Goal: Task Accomplishment & Management: Use online tool/utility

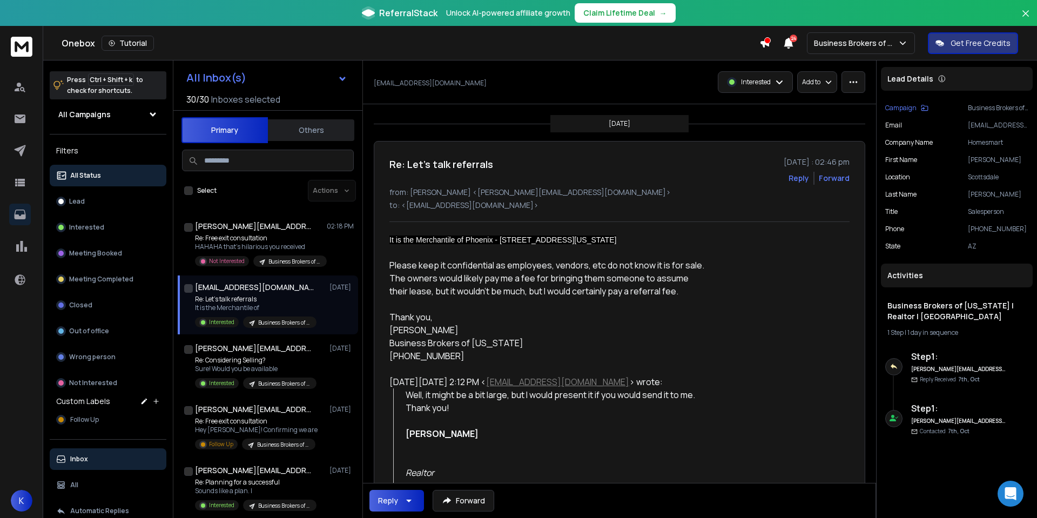
scroll to position [54, 0]
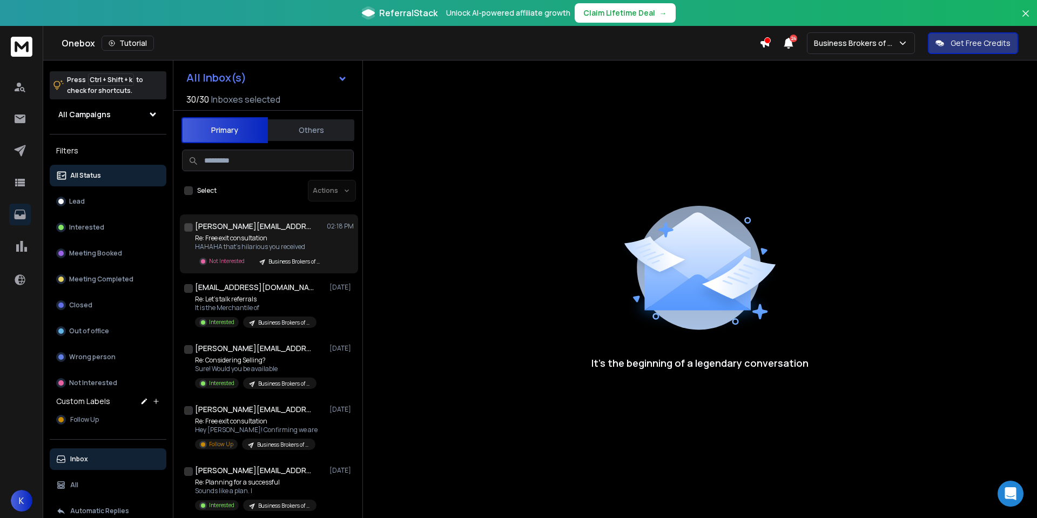
click at [187, 229] on button "button" at bounding box center [188, 227] width 9 height 9
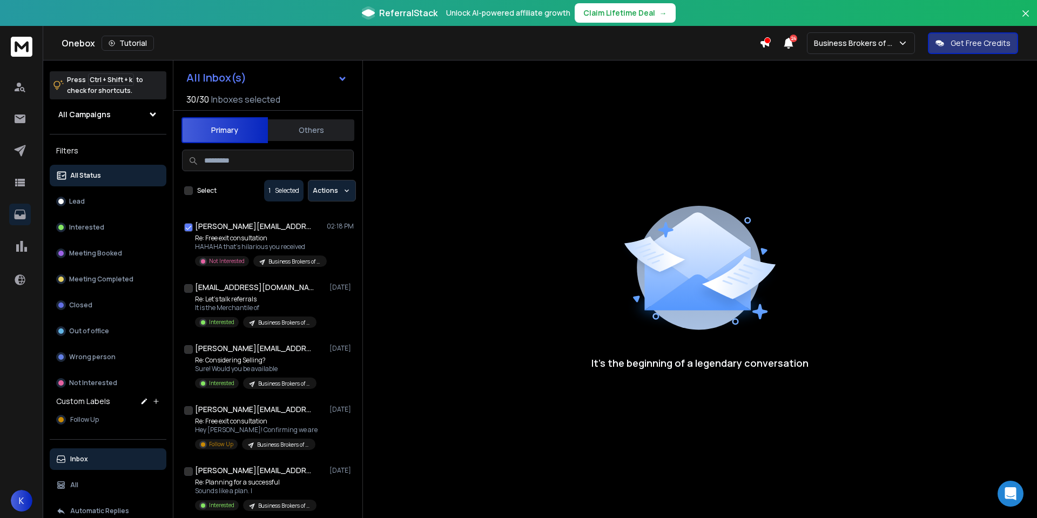
click at [340, 187] on button "Actions" at bounding box center [332, 191] width 48 height 22
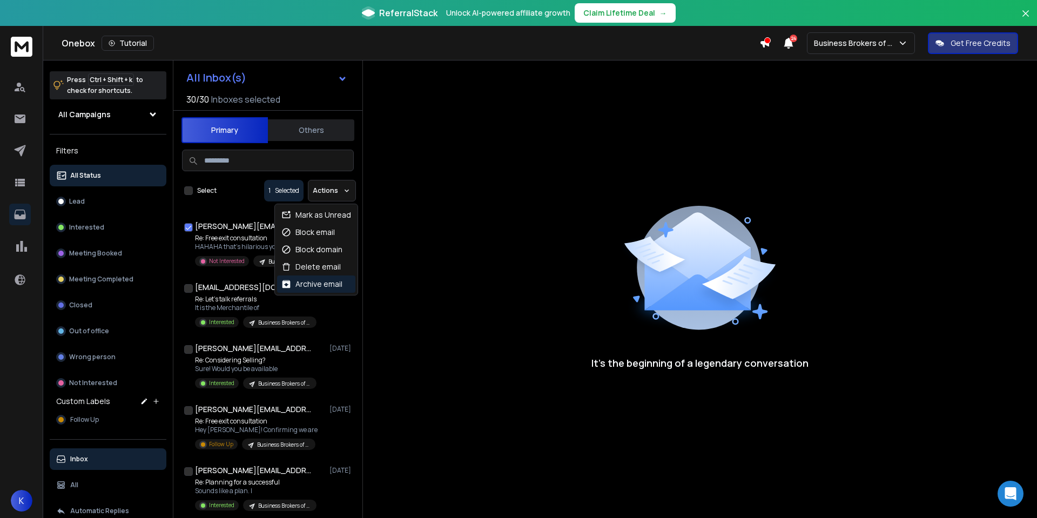
click at [323, 286] on div "Archive email" at bounding box center [311, 284] width 61 height 11
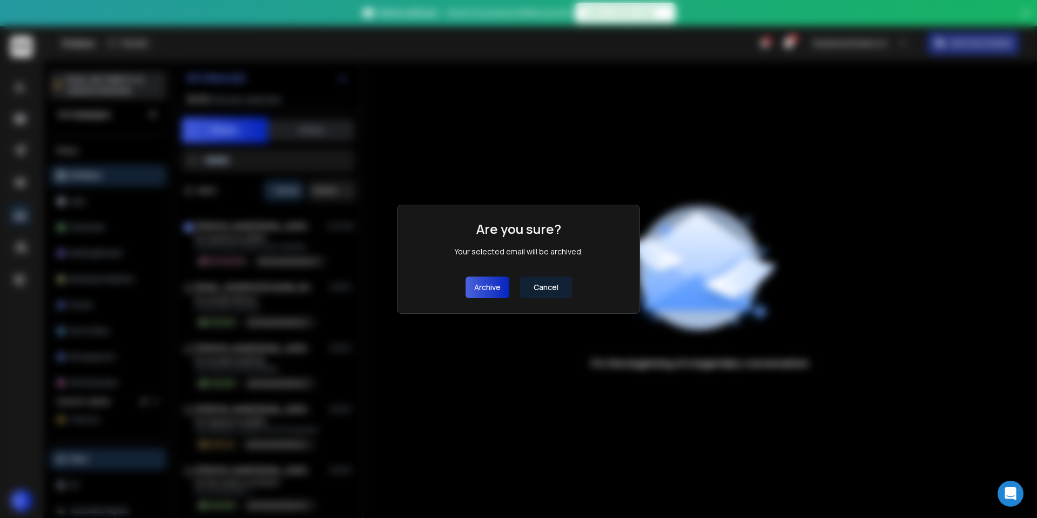
click at [474, 289] on p "archive" at bounding box center [487, 287] width 26 height 11
